Goal: Task Accomplishment & Management: Use online tool/utility

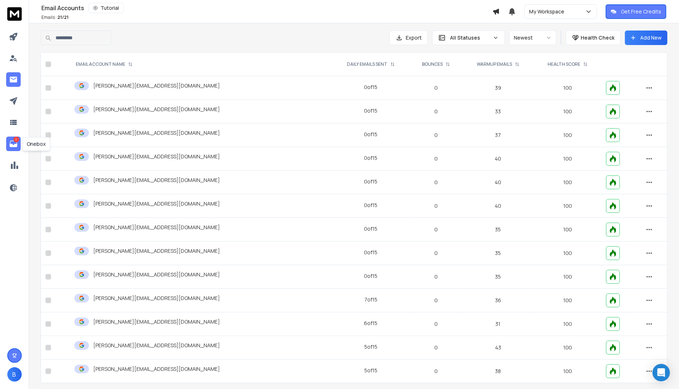
click at [14, 146] on icon at bounding box center [13, 143] width 8 height 7
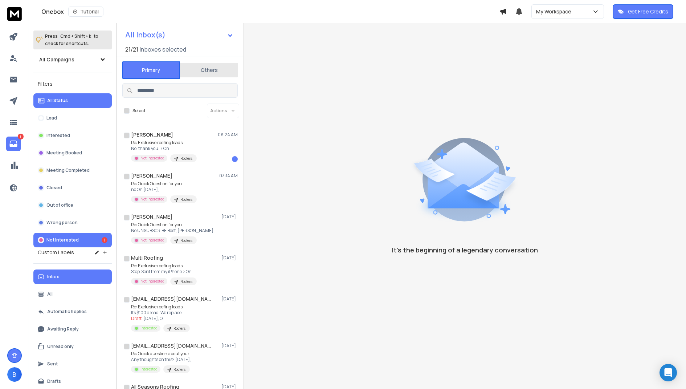
click at [68, 239] on p "Not Interested" at bounding box center [62, 240] width 32 height 6
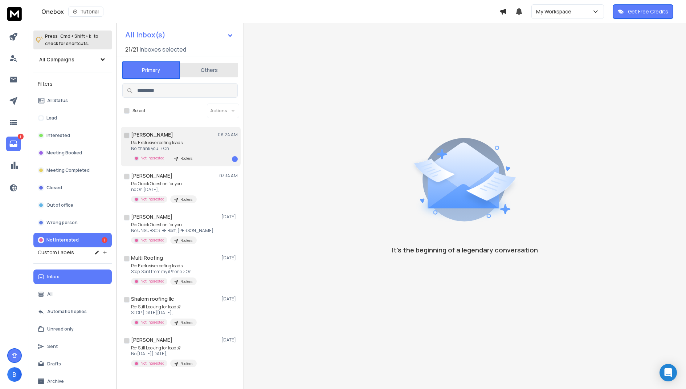
click at [170, 147] on p "No, thank you. > On" at bounding box center [164, 149] width 66 height 6
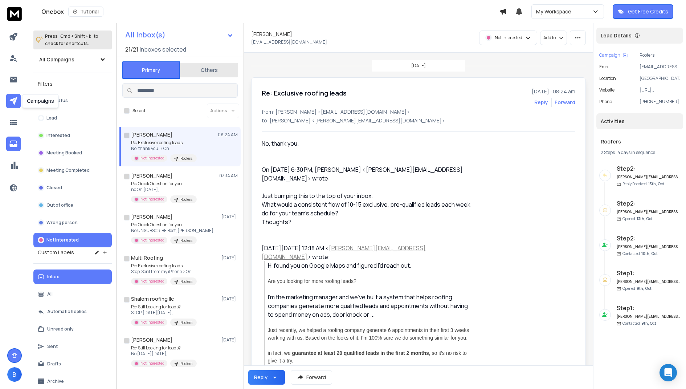
click at [15, 102] on icon at bounding box center [13, 101] width 8 height 8
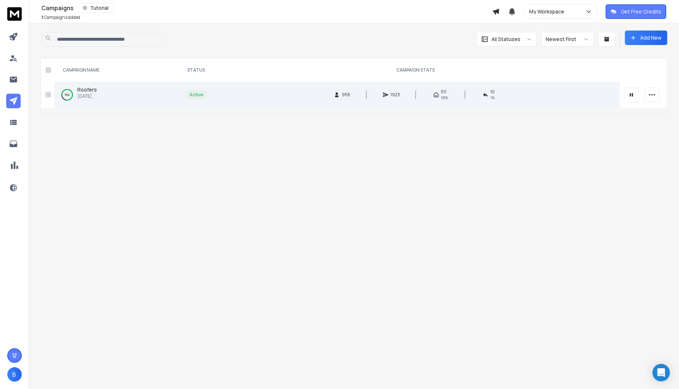
click at [138, 90] on div "78 % Roofers [DATE]" at bounding box center [117, 94] width 113 height 17
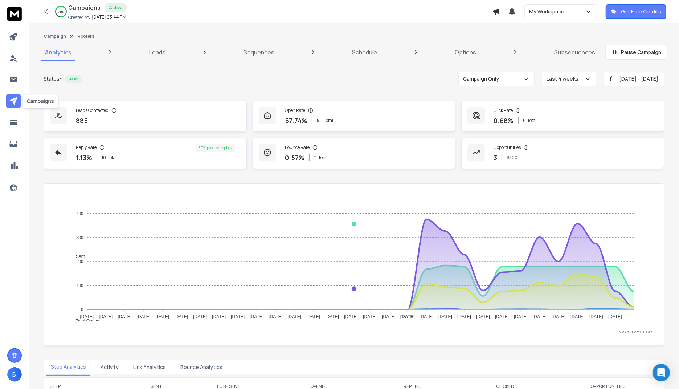
click at [8, 101] on link at bounding box center [13, 101] width 15 height 15
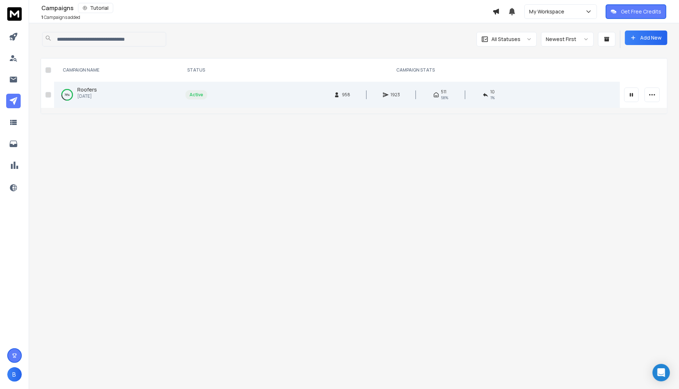
click at [276, 104] on td "958 1923 511 58 % 10 1 %" at bounding box center [416, 95] width 408 height 26
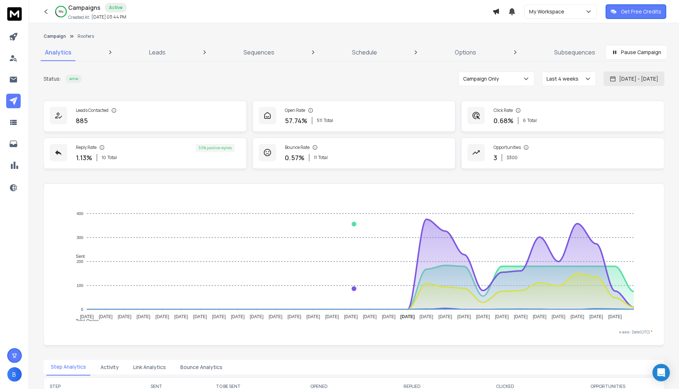
click at [622, 78] on button "[DATE] - [DATE]" at bounding box center [634, 79] width 61 height 15
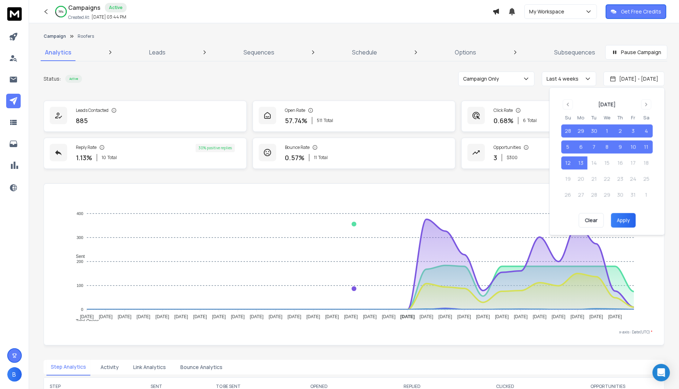
click at [623, 147] on button "9" at bounding box center [620, 146] width 13 height 13
click at [580, 160] on button "13" at bounding box center [581, 162] width 13 height 13
click at [621, 150] on button "9" at bounding box center [620, 146] width 13 height 13
click at [621, 151] on button "9" at bounding box center [620, 146] width 13 height 13
click at [577, 164] on button "13" at bounding box center [581, 162] width 13 height 13
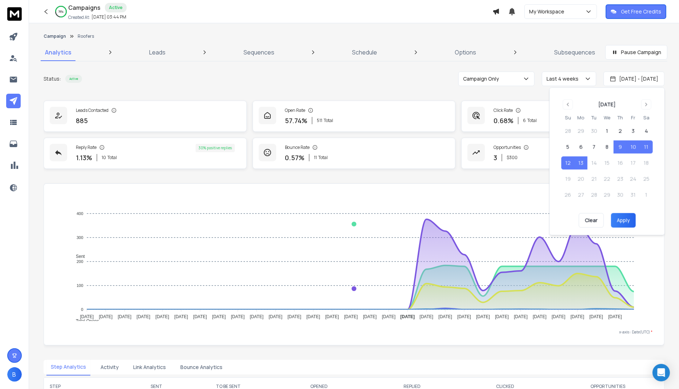
click at [620, 217] on button "Apply" at bounding box center [623, 220] width 25 height 15
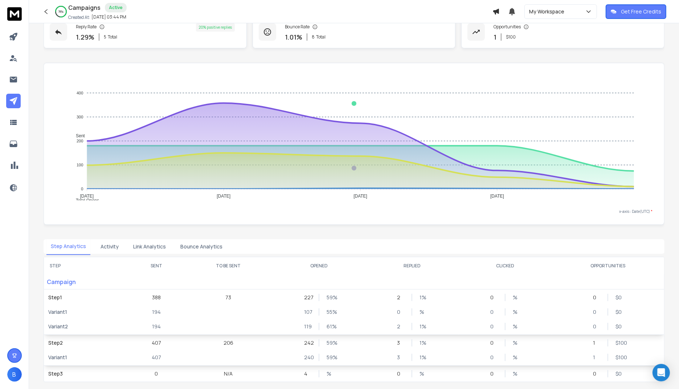
scroll to position [125, 0]
